Goal: Communication & Community: Answer question/provide support

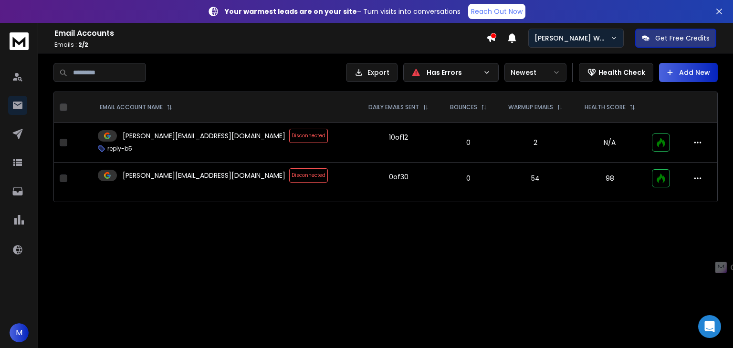
click at [564, 42] on p "Pierce's Workspace" at bounding box center [573, 38] width 76 height 10
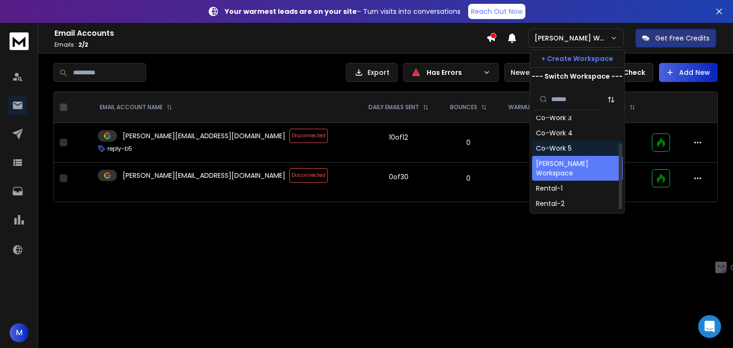
scroll to position [42, 0]
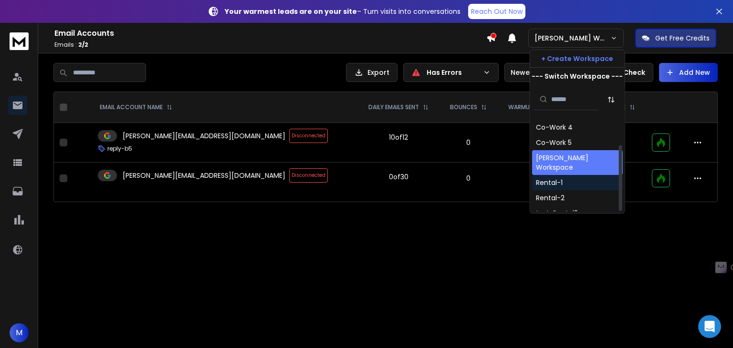
click at [559, 178] on div "Rental-1" at bounding box center [549, 183] width 27 height 10
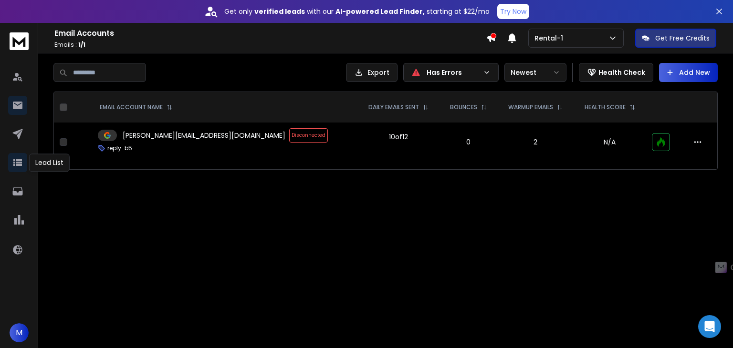
click at [15, 166] on icon at bounding box center [17, 162] width 11 height 11
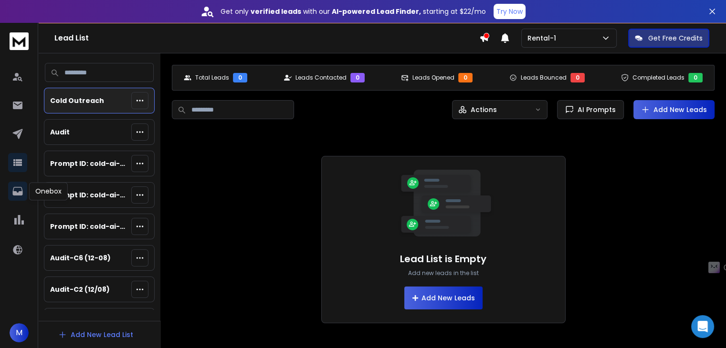
click at [20, 186] on icon at bounding box center [17, 191] width 11 height 11
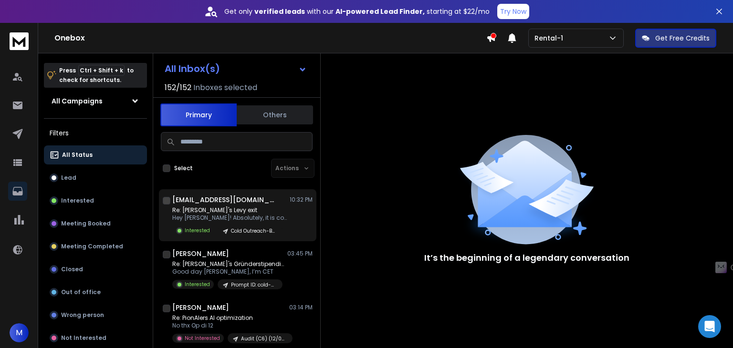
click at [220, 209] on p "Re: [PERSON_NAME]'s Levy exit" at bounding box center [229, 211] width 115 height 8
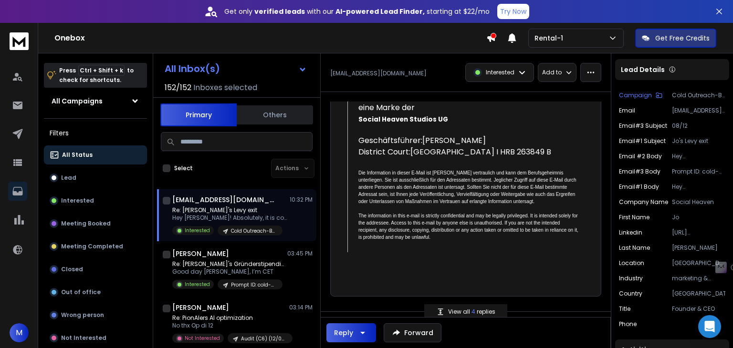
scroll to position [859, 0]
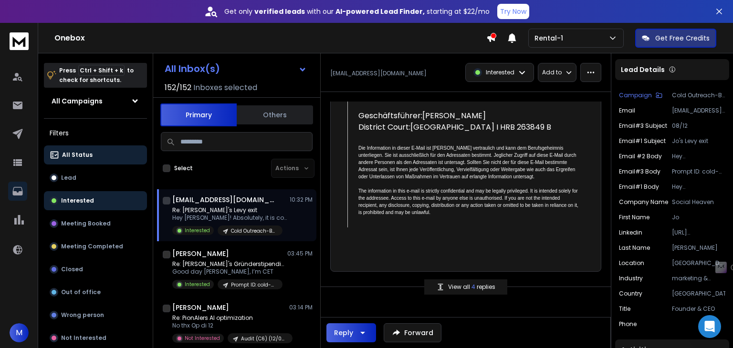
click at [69, 197] on p "Interested" at bounding box center [77, 201] width 33 height 8
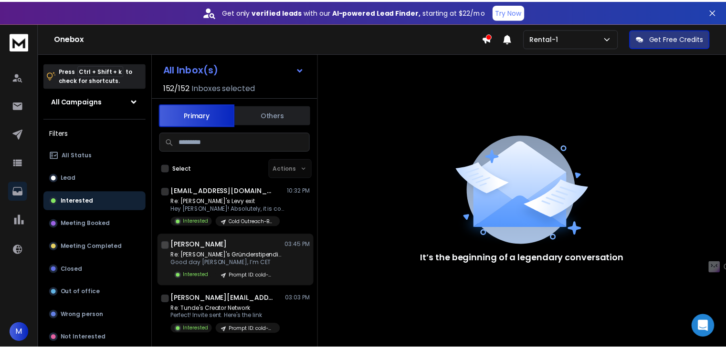
scroll to position [0, 0]
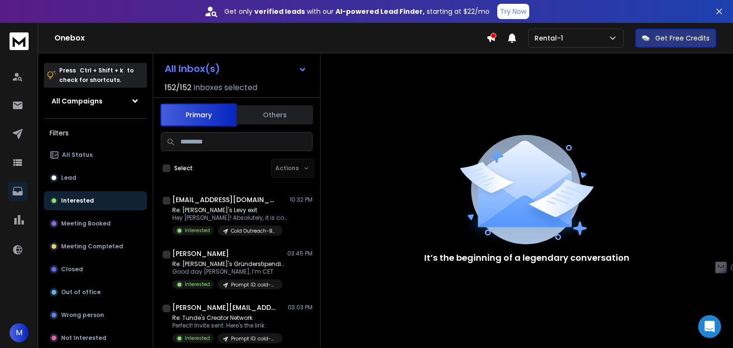
click at [13, 37] on img at bounding box center [19, 41] width 19 height 18
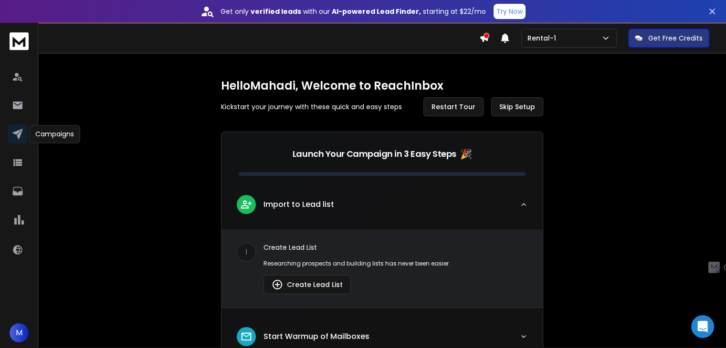
click at [14, 137] on icon at bounding box center [17, 133] width 11 height 11
